Goal: Navigation & Orientation: Find specific page/section

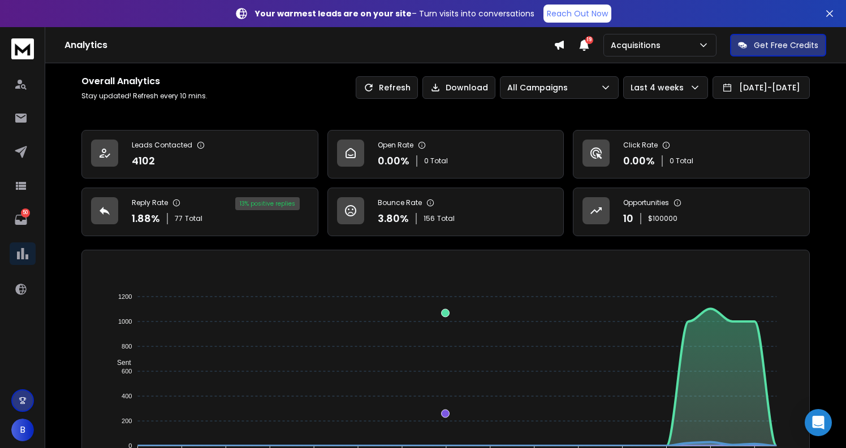
click at [473, 115] on div "Overall Analytics Stay updated! Refresh every 10 mins. Refresh Download All Cam…" at bounding box center [445, 365] width 728 height 580
click at [459, 45] on h1 "Analytics" at bounding box center [308, 45] width 489 height 14
click at [474, 111] on div "Overall Analytics Stay updated! Refresh every 10 mins. Refresh Download All Cam…" at bounding box center [445, 365] width 728 height 580
click at [461, 37] on div "Analytics 19 Acquisitions Get Free Credits" at bounding box center [423, 45] width 846 height 36
click at [537, 103] on div "Overall Analytics Stay updated! Refresh every 10 mins. Refresh Download All Cam…" at bounding box center [445, 91] width 728 height 33
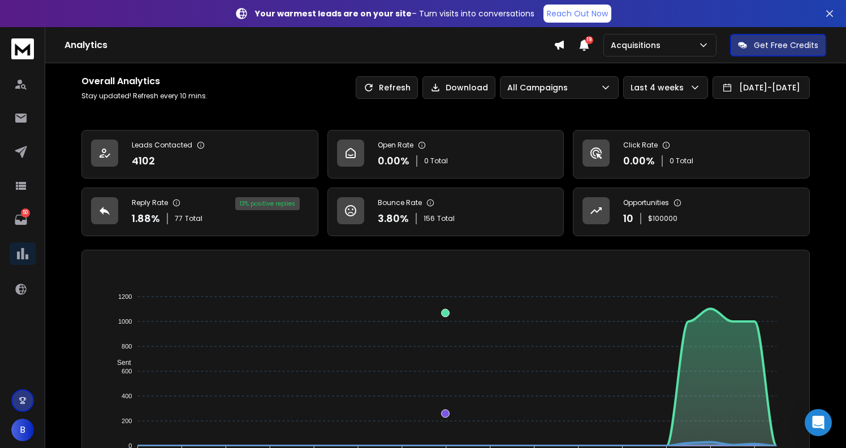
click at [472, 34] on div "Analytics 19 Acquisitions Get Free Credits" at bounding box center [423, 45] width 846 height 36
click at [472, 110] on div "Overall Analytics Stay updated! Refresh every 10 mins. Refresh Download All Cam…" at bounding box center [445, 365] width 728 height 580
click at [492, 37] on div "Analytics 19 Acquisitions Get Free Credits" at bounding box center [423, 45] width 846 height 36
click at [592, 48] on div "19 Acquisitions Get Free Credits" at bounding box center [689, 45] width 272 height 23
click at [478, 42] on div "New in ReachInbox" at bounding box center [507, 44] width 88 height 21
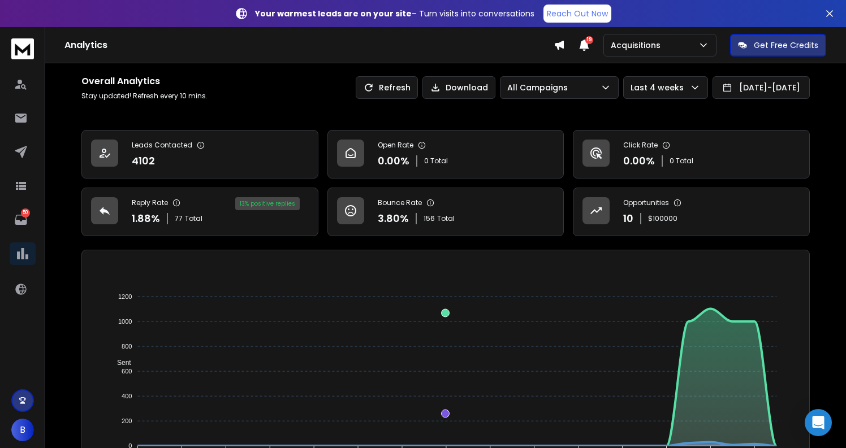
click at [466, 14] on p "Your warmest leads are on your site – Turn visits into conversations" at bounding box center [394, 13] width 279 height 11
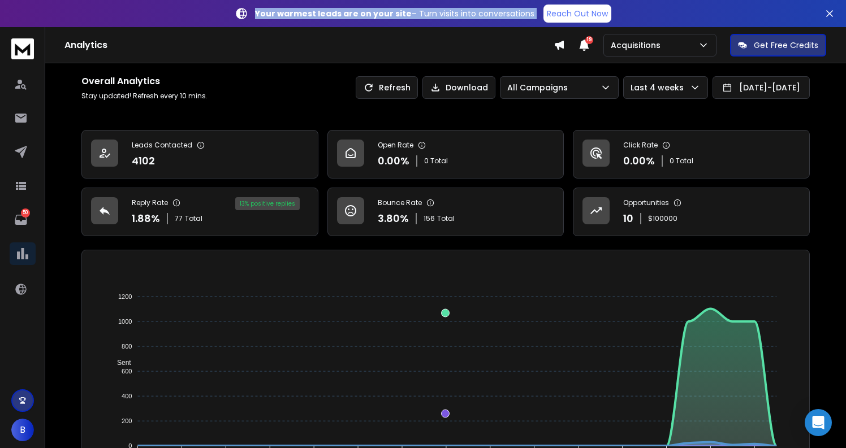
click at [466, 14] on p "Your warmest leads are on your site – Turn visits into conversations" at bounding box center [394, 13] width 279 height 11
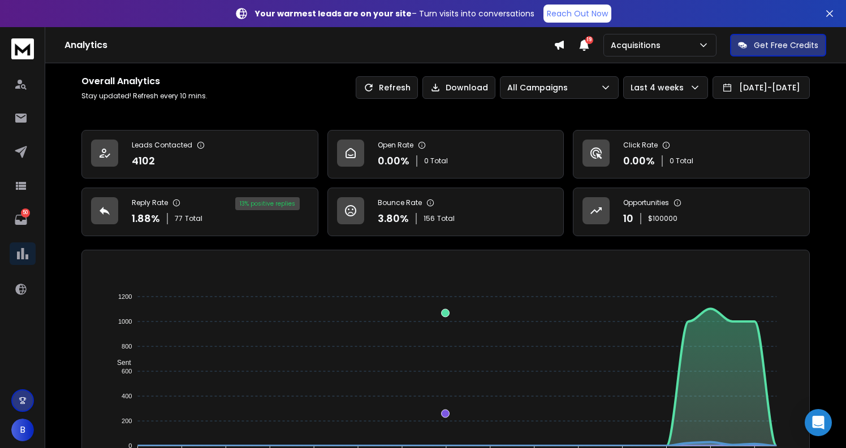
click at [465, 47] on h1 "Analytics" at bounding box center [308, 45] width 489 height 14
click at [466, 41] on h1 "Analytics" at bounding box center [308, 45] width 489 height 14
click at [462, 105] on div "Overall Analytics Stay updated! Refresh every 10 mins. Refresh Download All Cam…" at bounding box center [445, 91] width 728 height 33
click at [461, 36] on div "Analytics 19 Acquisitions Get Free Credits" at bounding box center [423, 45] width 846 height 36
click at [461, 40] on h1 "Analytics" at bounding box center [308, 45] width 489 height 14
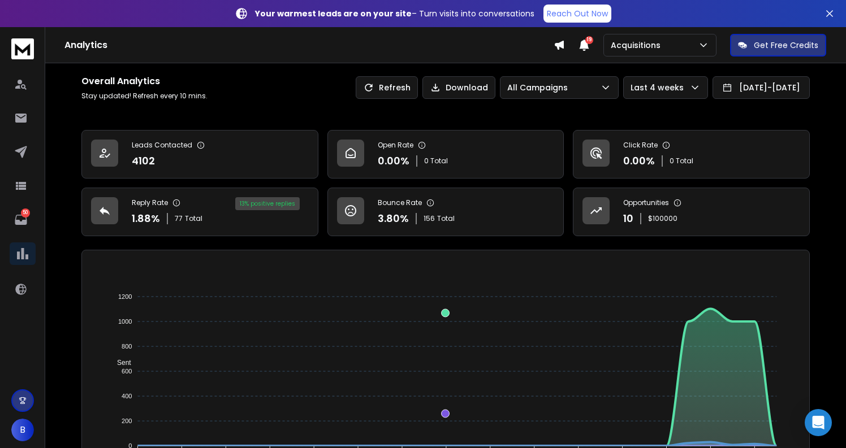
click at [467, 41] on h1 "Analytics" at bounding box center [308, 45] width 489 height 14
